Goal: Find contact information: Find contact information

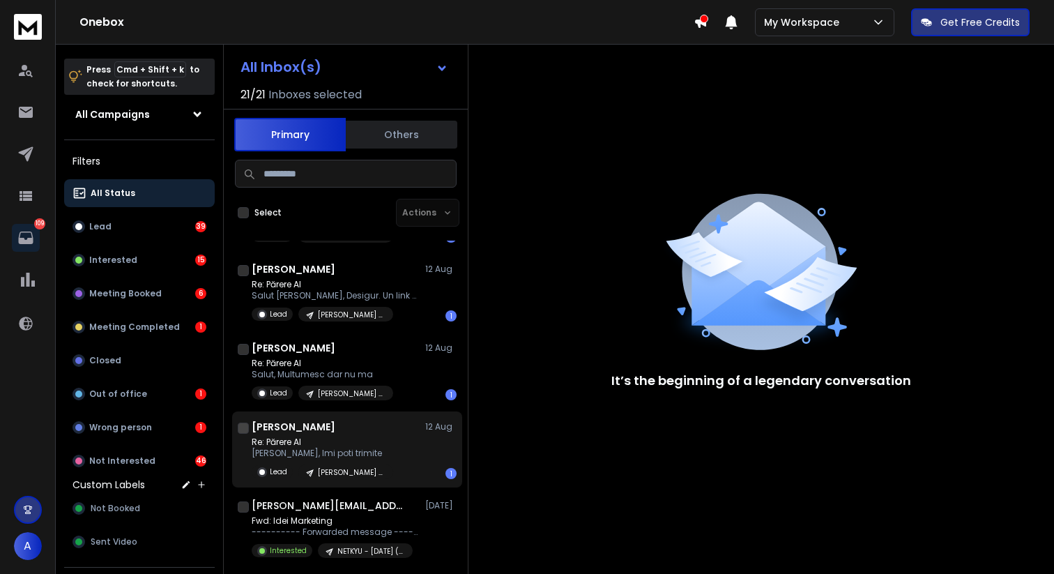
scroll to position [43, 0]
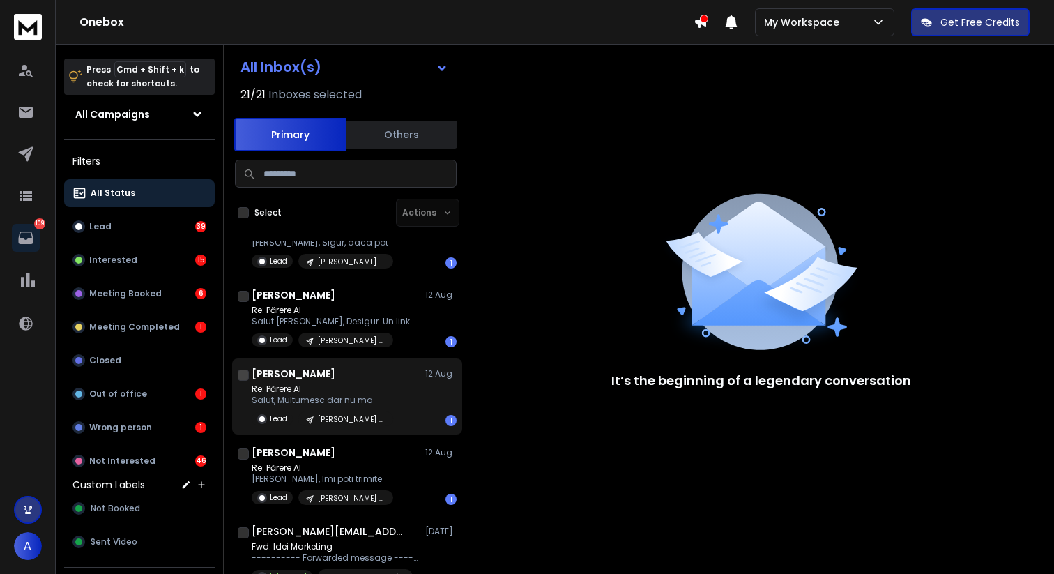
click at [414, 390] on div "Re: Părere AI Salut, Multumesc dar nu ma Lead [PERSON_NAME] [DEMOGRAPHIC_DATA] …" at bounding box center [354, 404] width 205 height 43
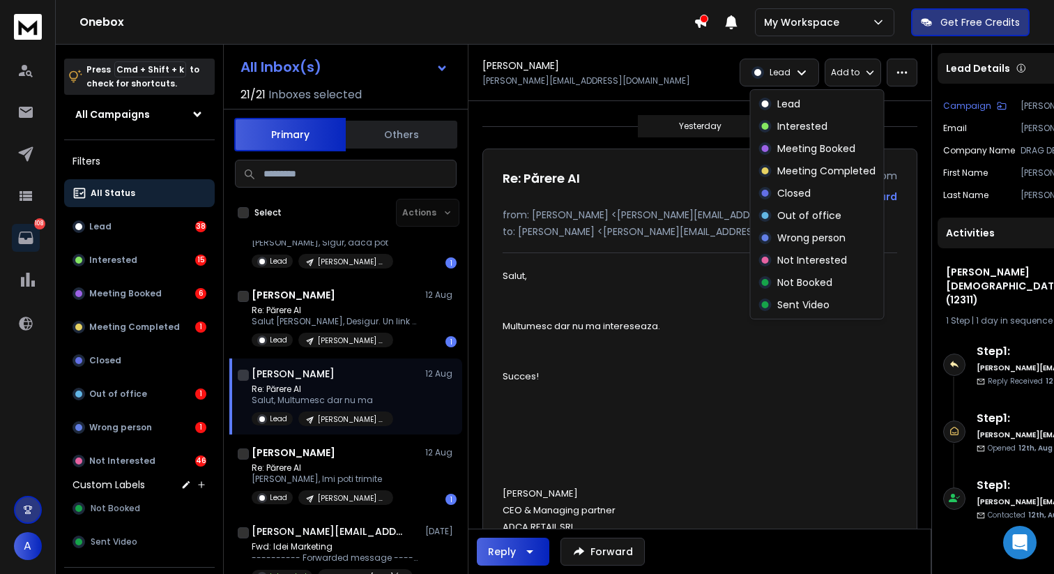
click at [790, 67] on p "Lead" at bounding box center [779, 72] width 21 height 11
click at [809, 261] on p "Not Interested" at bounding box center [812, 260] width 70 height 14
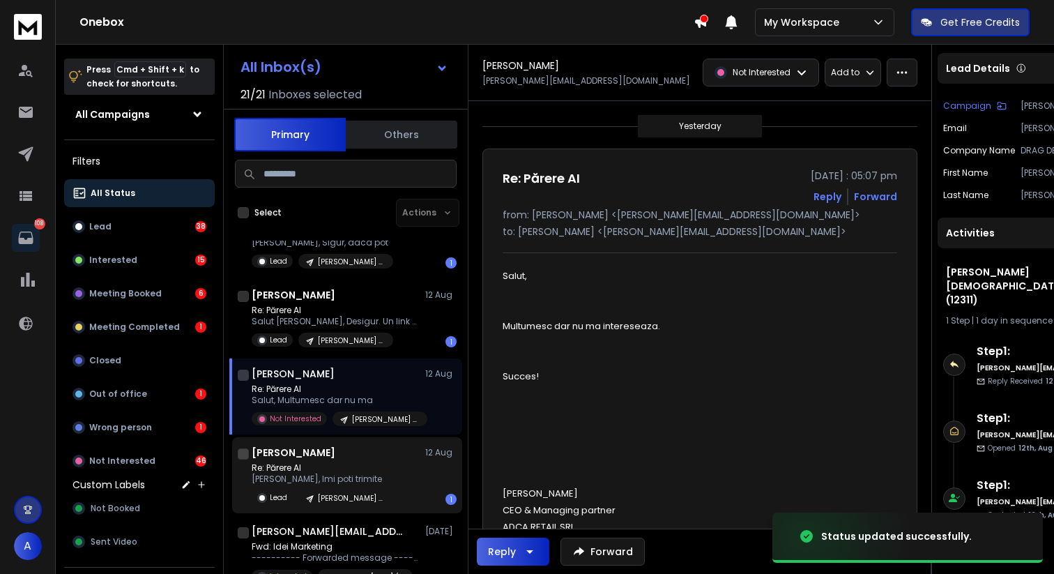
click at [362, 479] on p "[PERSON_NAME], Imi poti trimite" at bounding box center [322, 478] width 141 height 11
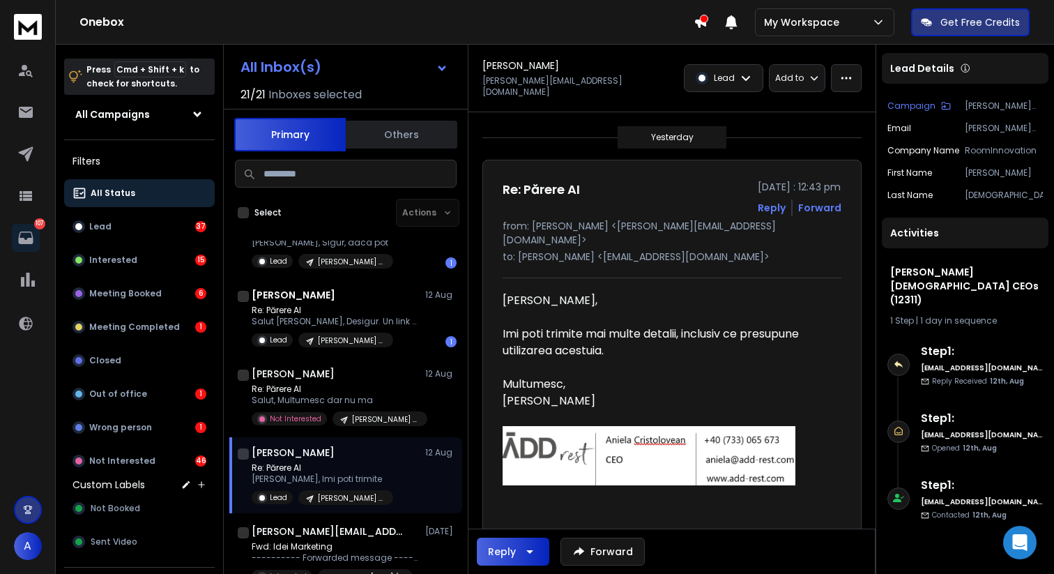
click at [749, 452] on img at bounding box center [648, 455] width 293 height 59
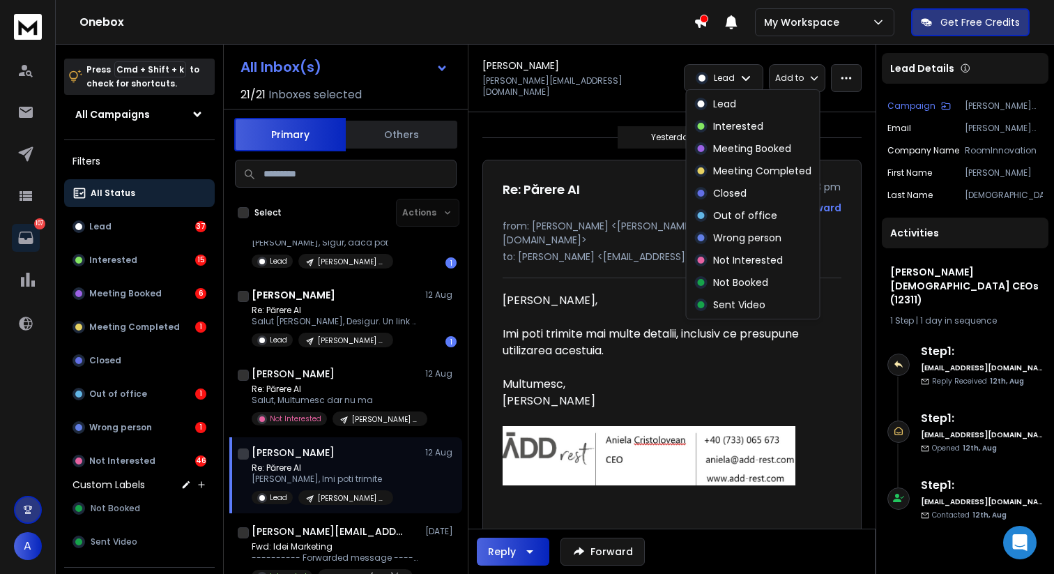
click at [735, 75] on p "Lead" at bounding box center [724, 77] width 21 height 11
click at [733, 131] on p "Interested" at bounding box center [738, 126] width 50 height 14
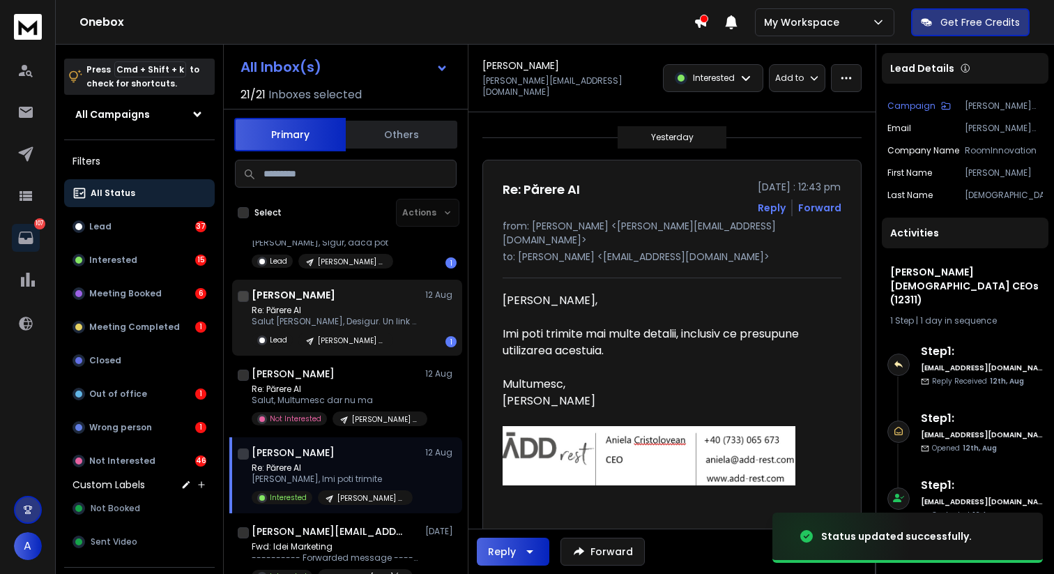
click at [390, 298] on div "[PERSON_NAME] [DATE]" at bounding box center [354, 295] width 205 height 14
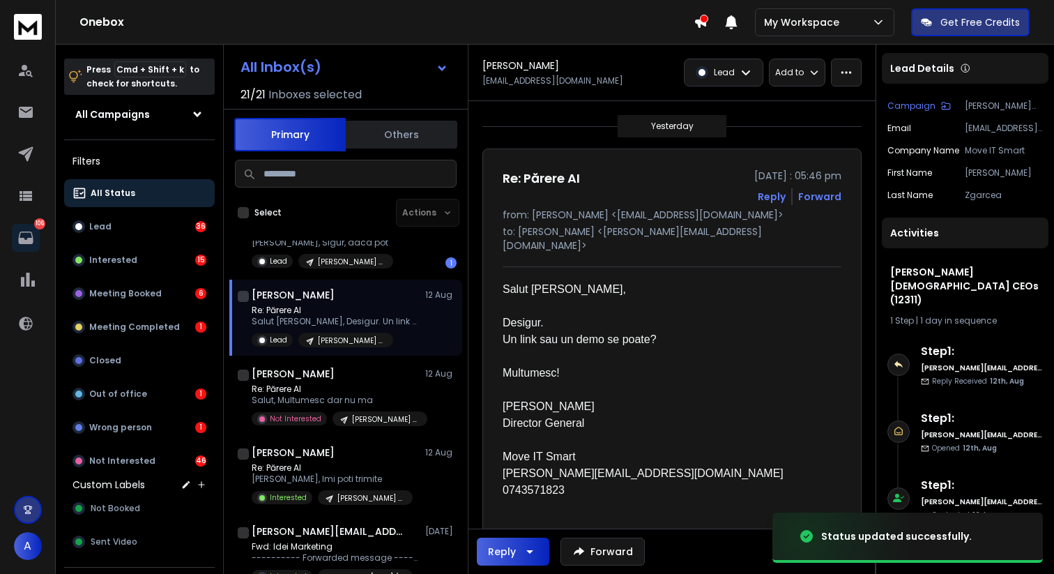
click at [723, 75] on p "Lead" at bounding box center [724, 72] width 21 height 11
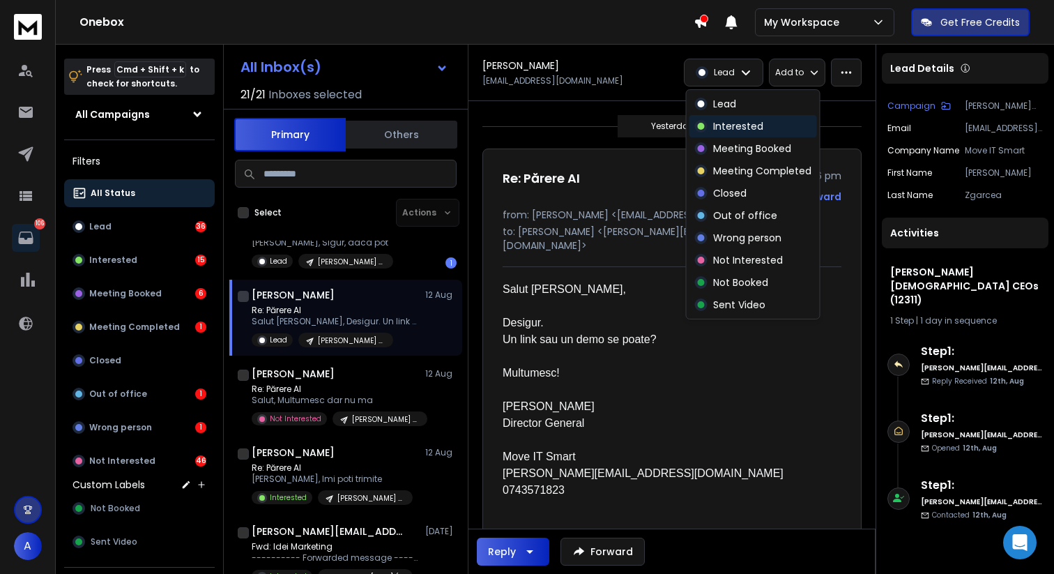
click at [733, 126] on p "Interested" at bounding box center [738, 126] width 50 height 14
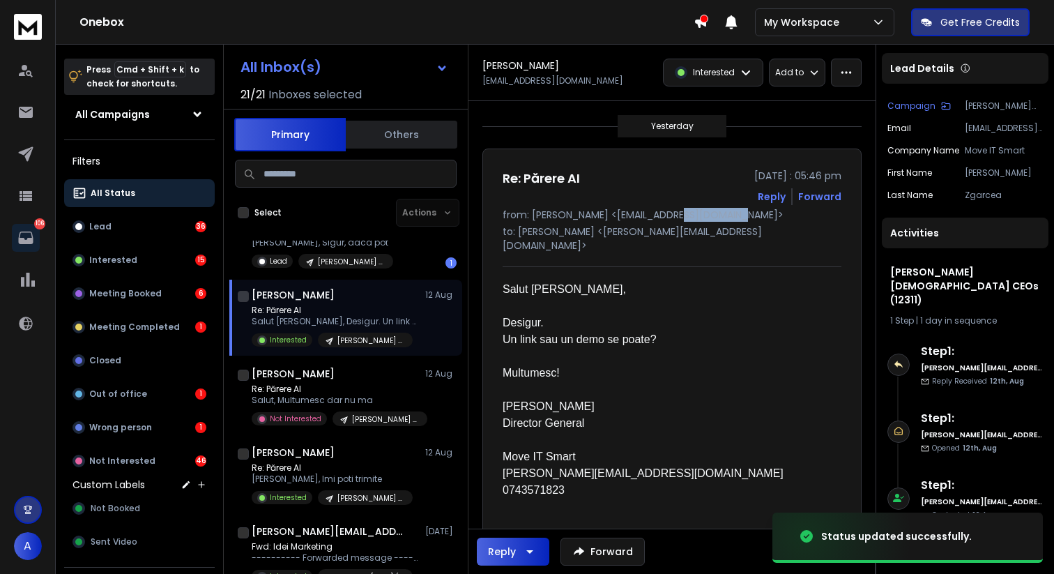
drag, startPoint x: 681, startPoint y: 213, endPoint x: 735, endPoint y: 213, distance: 54.4
click at [735, 213] on p "from: [PERSON_NAME] <[EMAIL_ADDRESS][DOMAIN_NAME]>" at bounding box center [671, 215] width 339 height 14
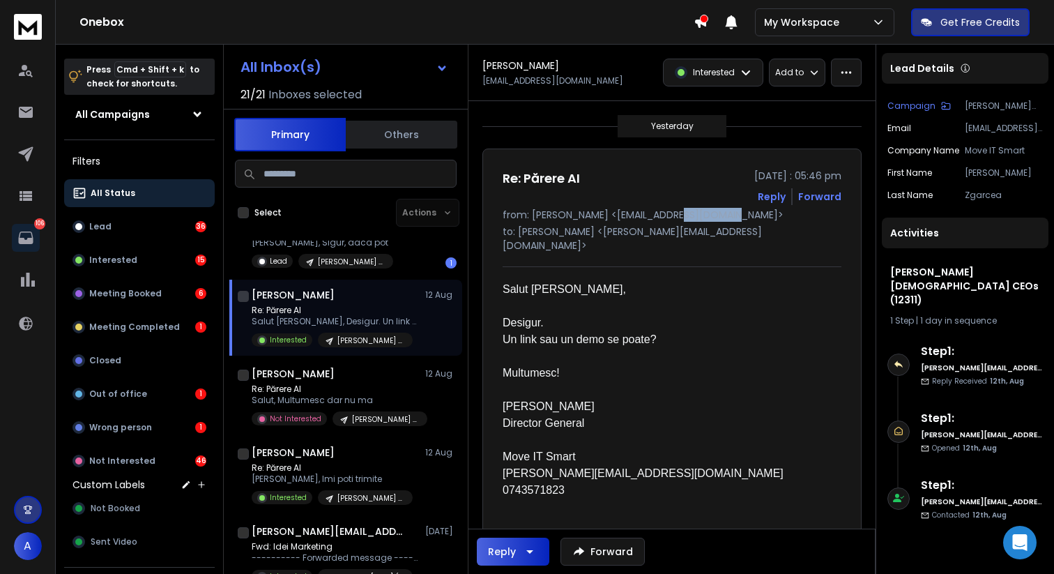
drag, startPoint x: 731, startPoint y: 213, endPoint x: 684, endPoint y: 216, distance: 47.5
click at [684, 216] on p "from: [PERSON_NAME] <[EMAIL_ADDRESS][DOMAIN_NAME]>" at bounding box center [671, 215] width 339 height 14
copy p "[DOMAIN_NAME]"
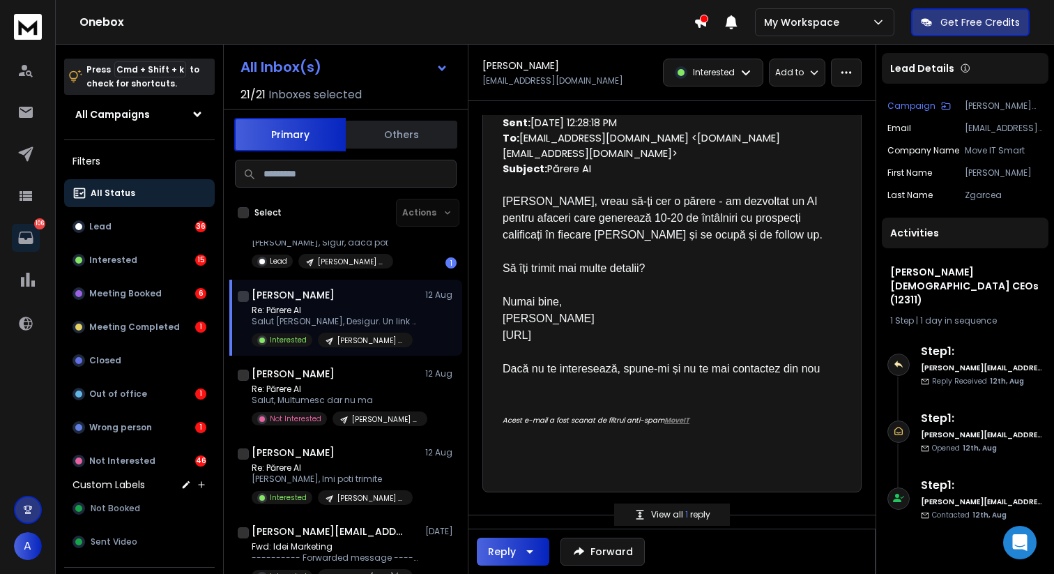
click at [666, 380] on div at bounding box center [666, 385] width 328 height 17
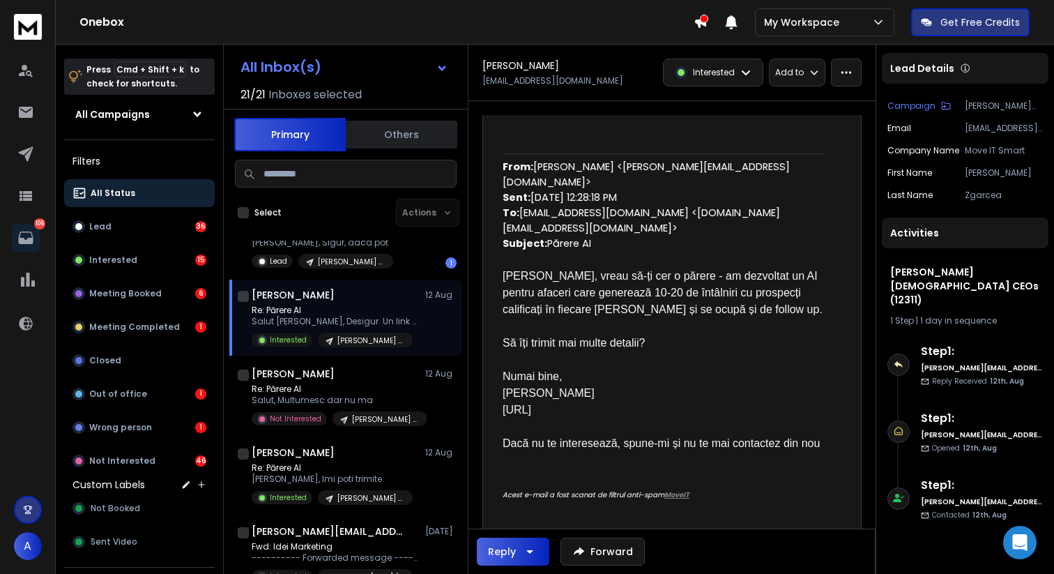
scroll to position [368, 0]
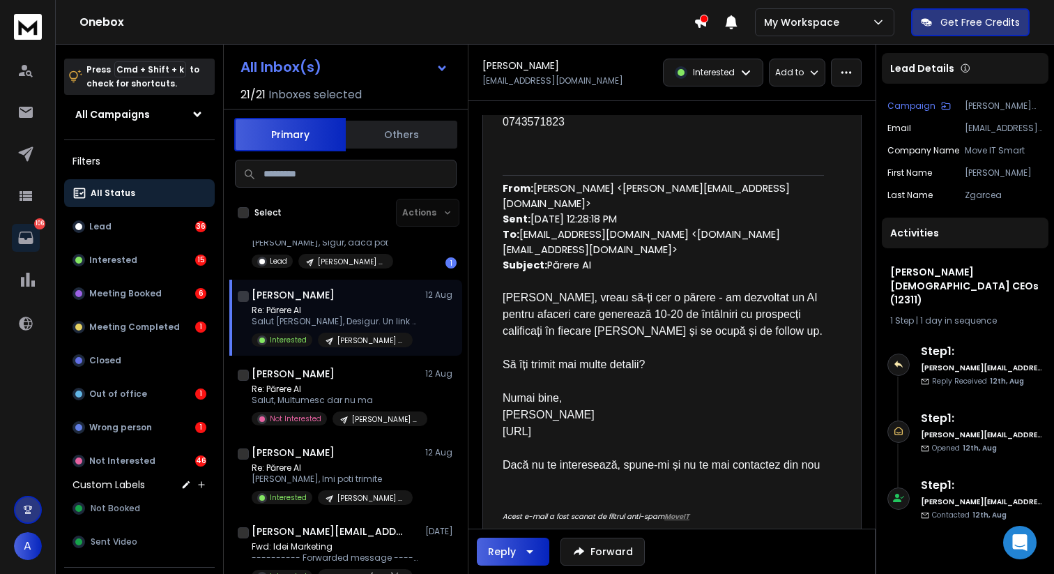
click at [579, 289] on div "[PERSON_NAME], vreau să-ți cer o părere - am dezvoltat un AI pentru afaceri car…" at bounding box center [666, 314] width 328 height 50
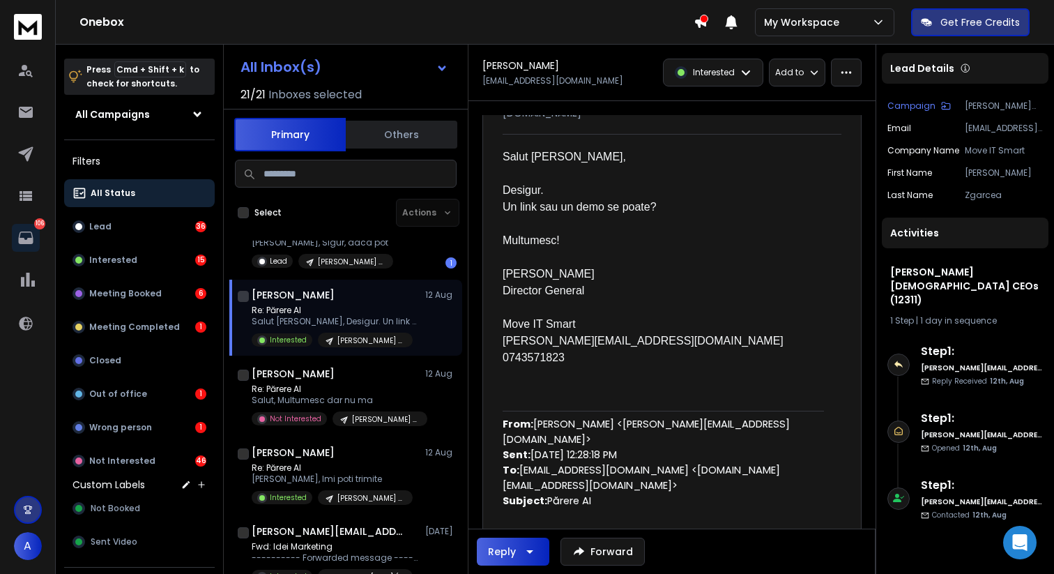
scroll to position [0, 0]
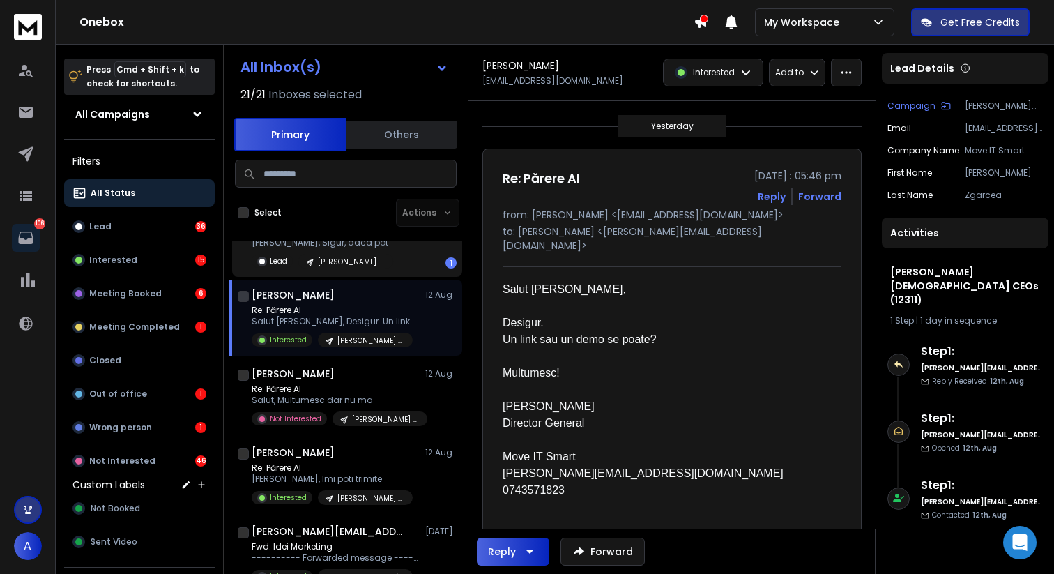
click at [399, 252] on div "Re: Părere AI [PERSON_NAME], Sigur, daca pot Lead AAI Campanie [DEMOGRAPHIC_DAT…" at bounding box center [354, 247] width 205 height 43
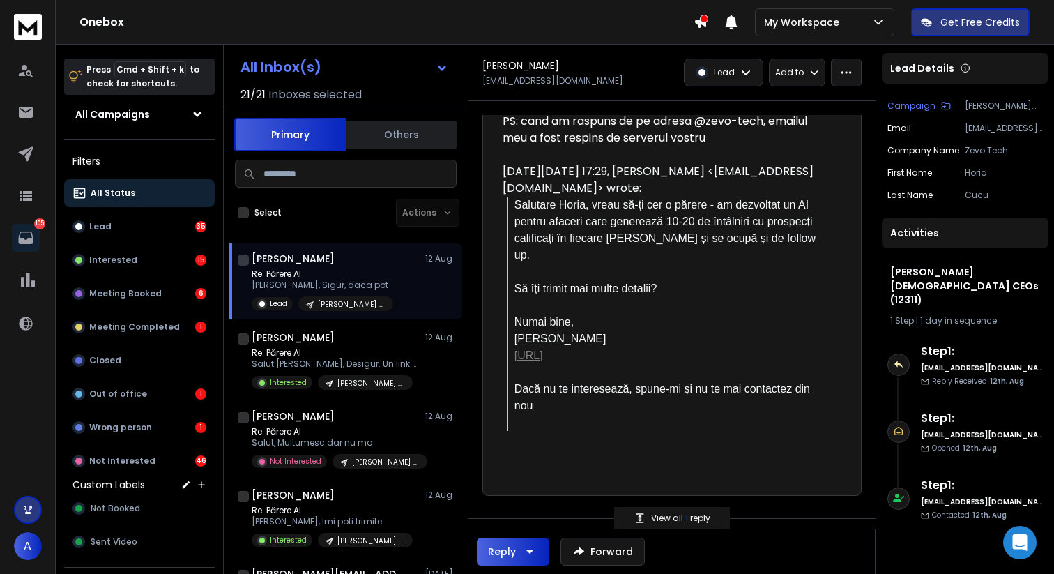
scroll to position [289, 0]
click at [675, 511] on p "View all 1 reply" at bounding box center [680, 516] width 59 height 11
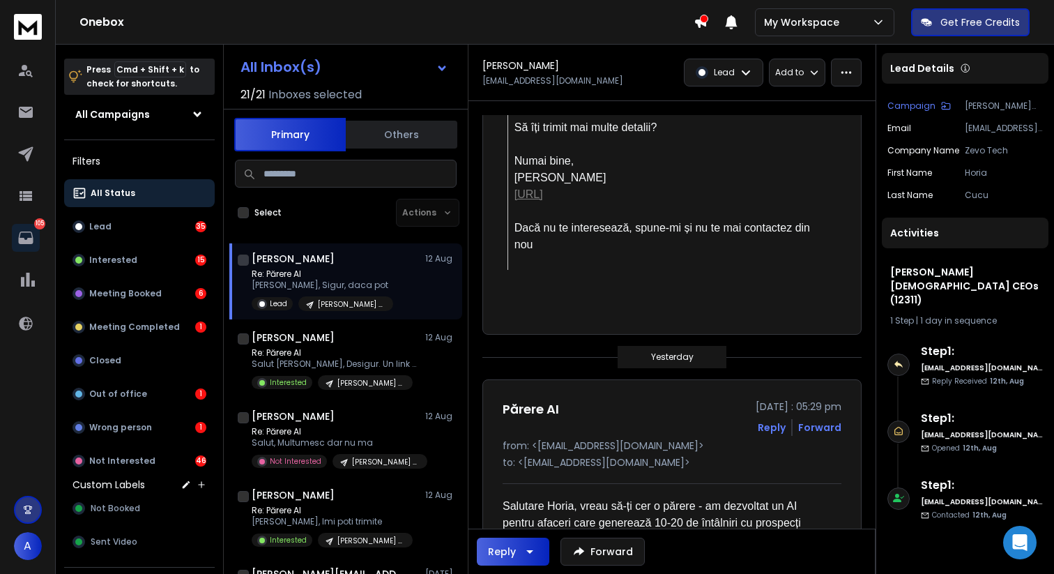
scroll to position [595, 0]
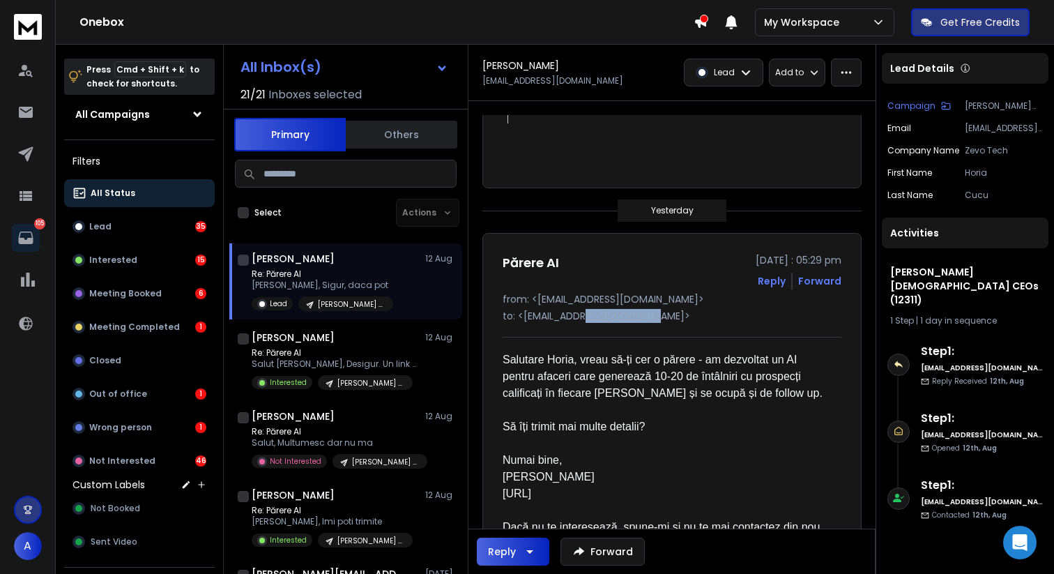
drag, startPoint x: 583, startPoint y: 297, endPoint x: 655, endPoint y: 300, distance: 72.6
click at [655, 309] on p "to: <[EMAIL_ADDRESS][DOMAIN_NAME]>" at bounding box center [671, 316] width 339 height 14
copy p "[DOMAIN_NAME]"
click at [548, 292] on p "from: <[EMAIL_ADDRESS][DOMAIN_NAME]>" at bounding box center [671, 299] width 339 height 14
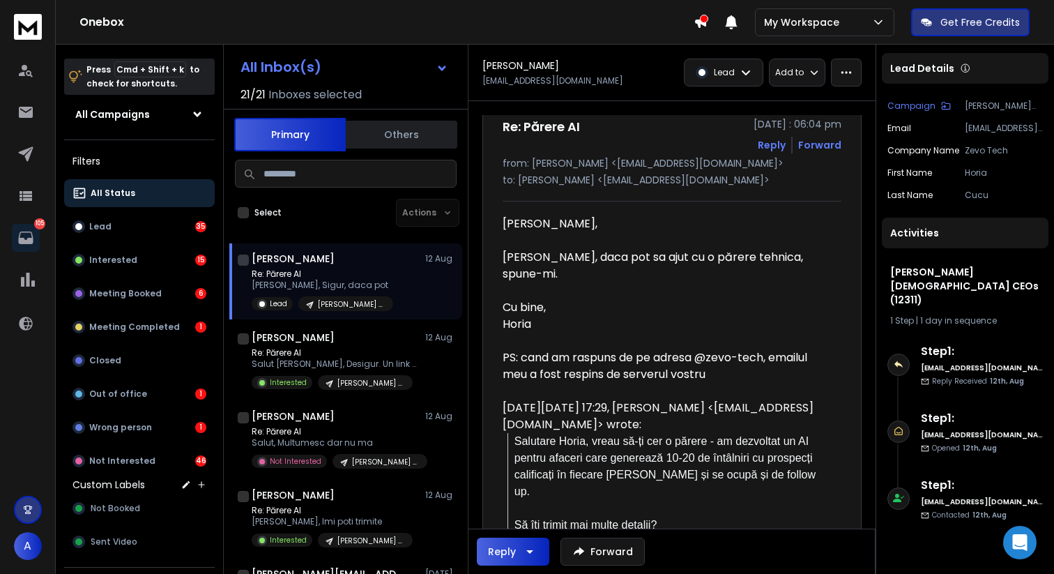
scroll to position [59, 0]
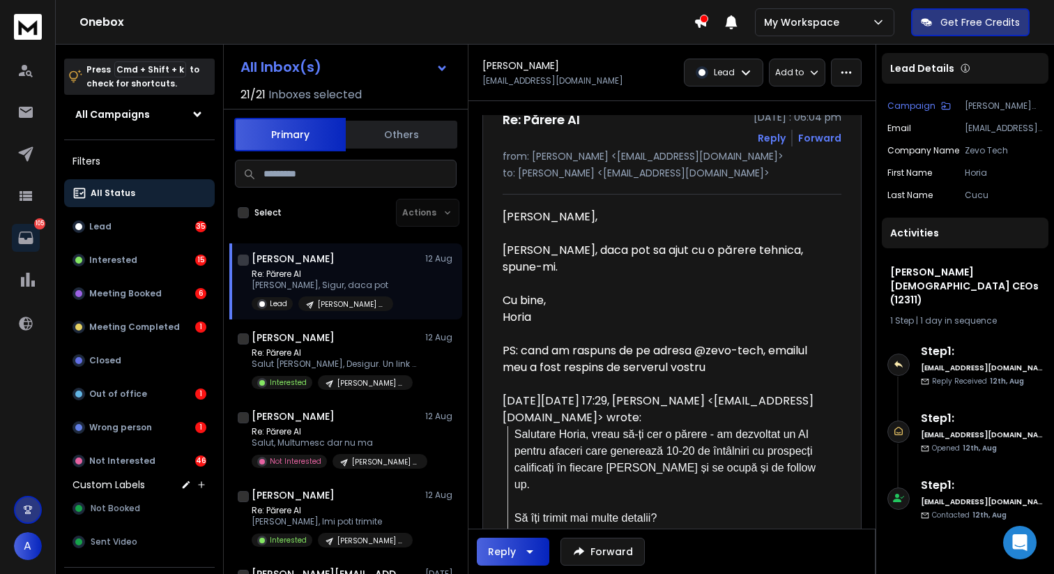
click at [732, 59] on div "Lead" at bounding box center [723, 72] width 78 height 26
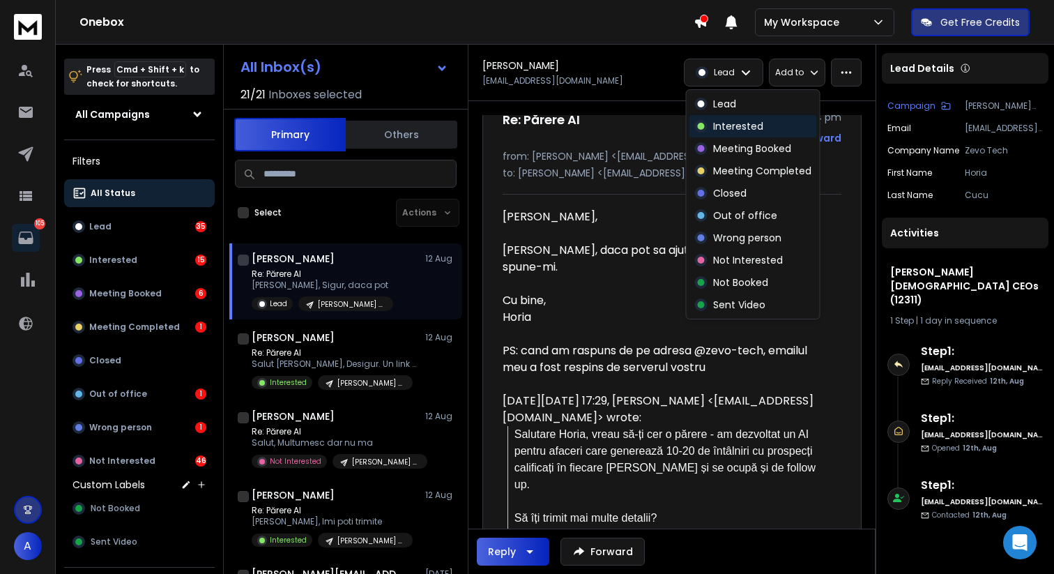
click at [733, 136] on div "Interested" at bounding box center [753, 126] width 128 height 22
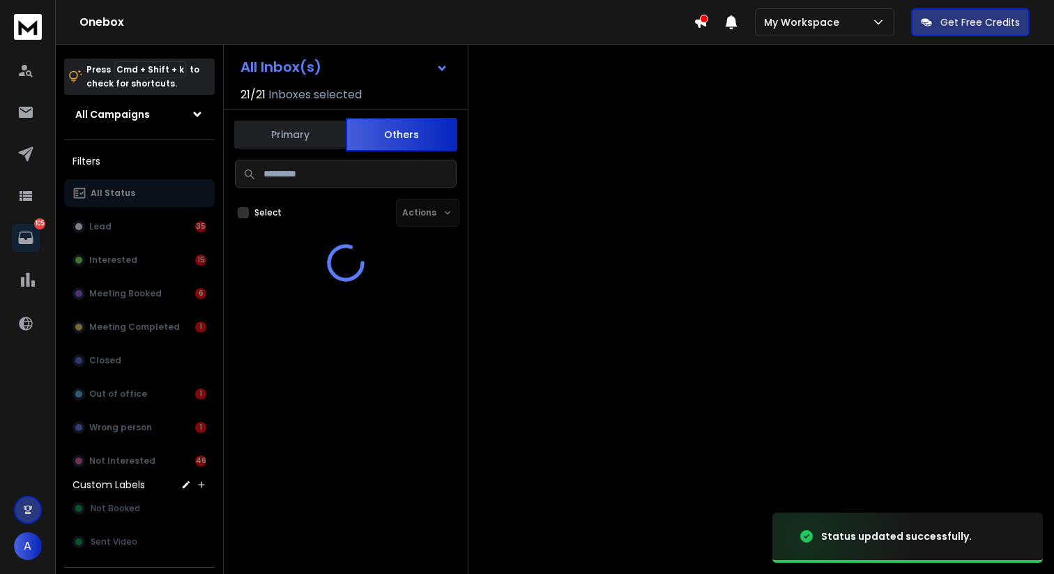
click at [388, 137] on button "Others" at bounding box center [402, 134] width 112 height 33
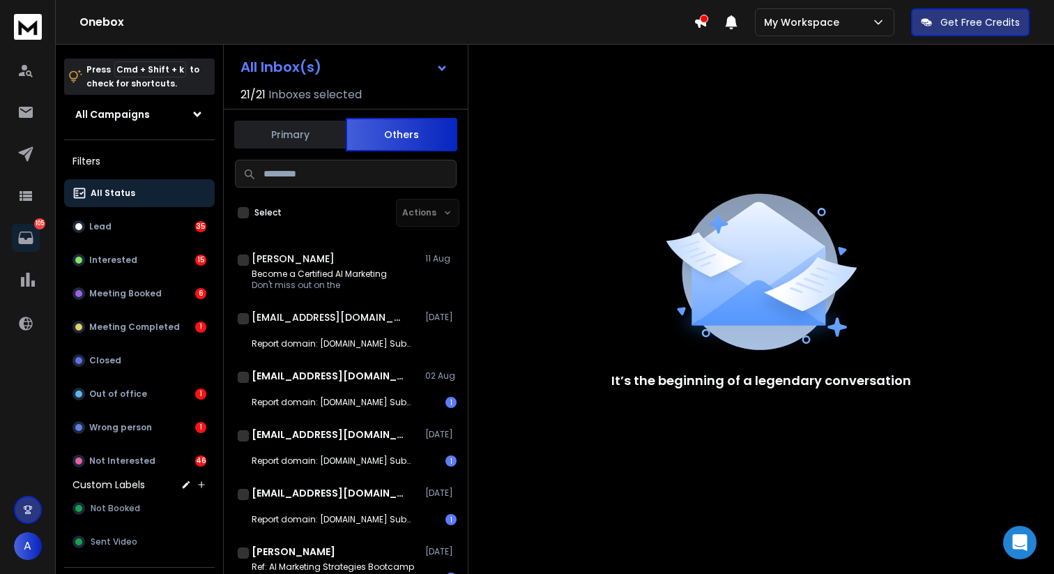
click at [295, 128] on button "Primary" at bounding box center [290, 134] width 112 height 31
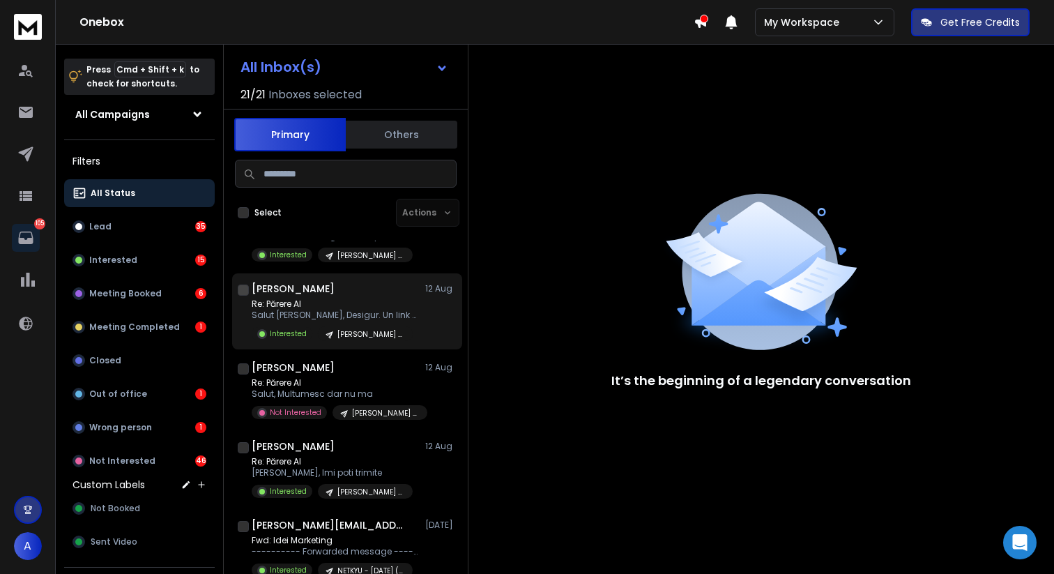
scroll to position [54, 0]
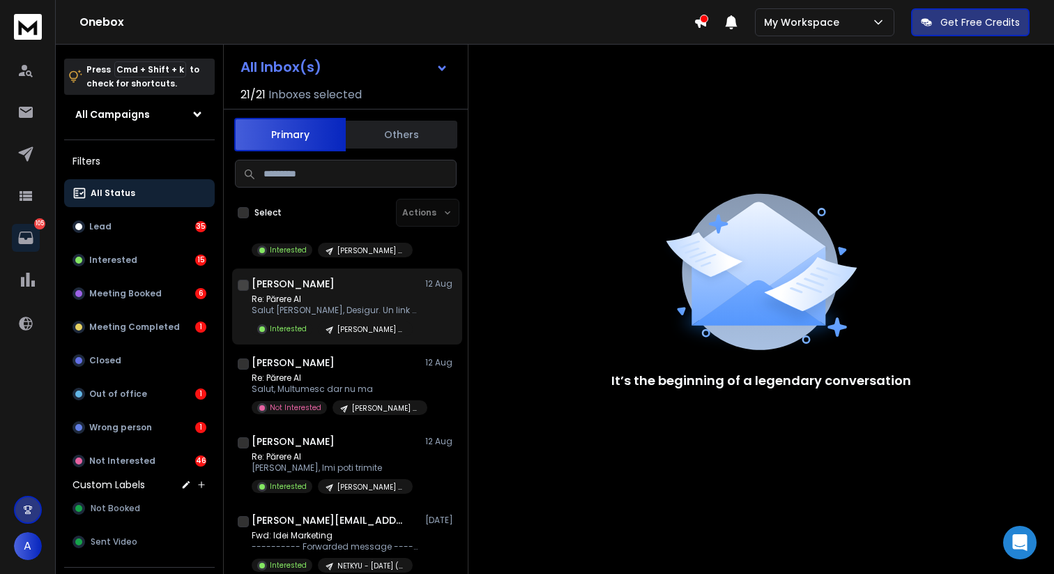
click at [382, 295] on p "Re: Părere AI" at bounding box center [335, 298] width 167 height 11
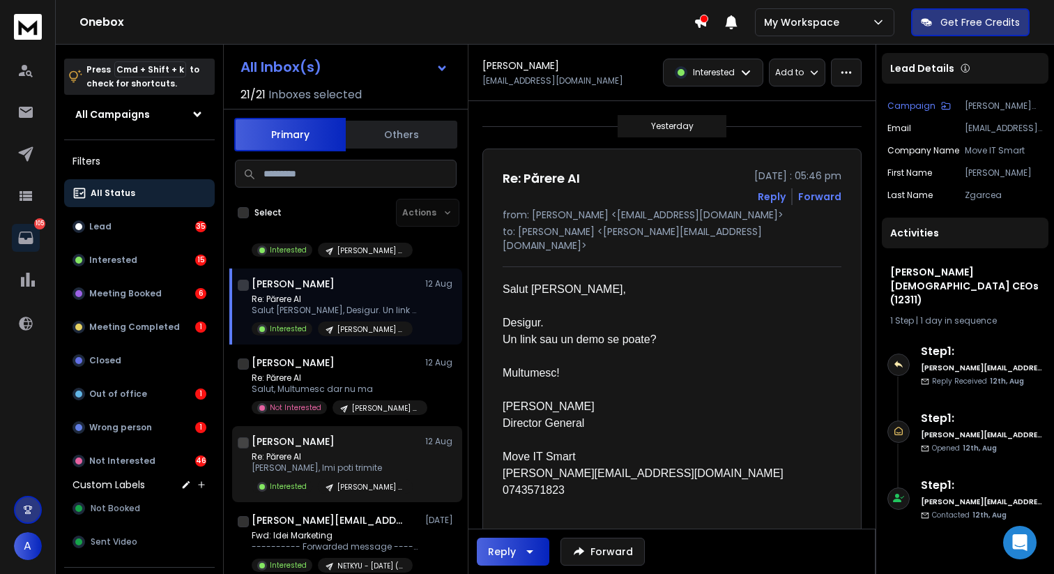
click at [335, 443] on h1 "[PERSON_NAME]" at bounding box center [293, 441] width 83 height 14
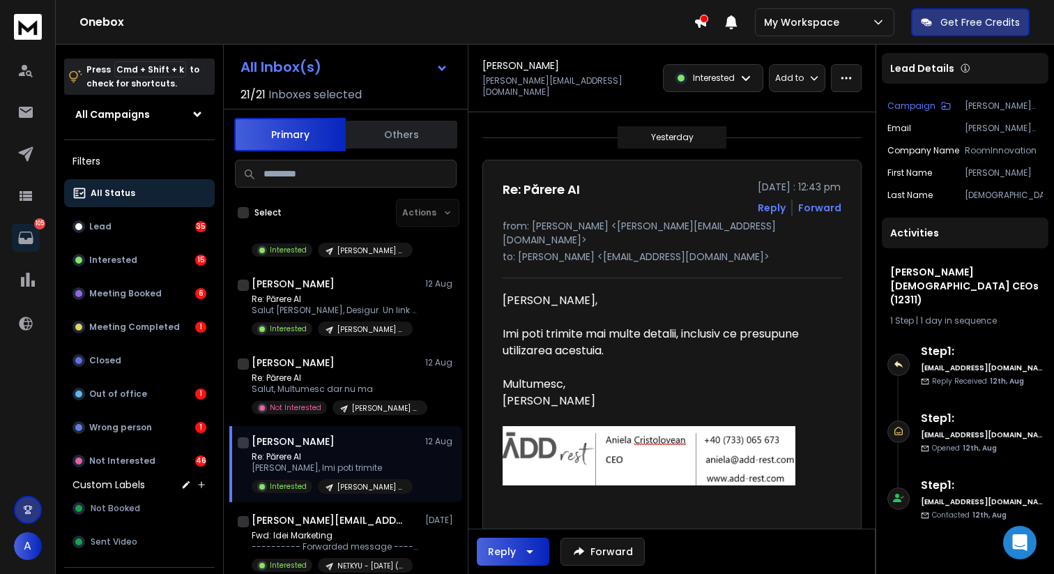
click at [676, 219] on p "from: [PERSON_NAME] <[PERSON_NAME][EMAIL_ADDRESS][DOMAIN_NAME]>" at bounding box center [671, 233] width 339 height 28
drag, startPoint x: 672, startPoint y: 213, endPoint x: 739, endPoint y: 213, distance: 66.9
click at [739, 219] on p "from: [PERSON_NAME] <[PERSON_NAME][EMAIL_ADDRESS][DOMAIN_NAME]>" at bounding box center [671, 233] width 339 height 28
copy p "[DOMAIN_NAME]"
click at [21, 166] on link at bounding box center [26, 154] width 28 height 28
